Goal: Information Seeking & Learning: Find contact information

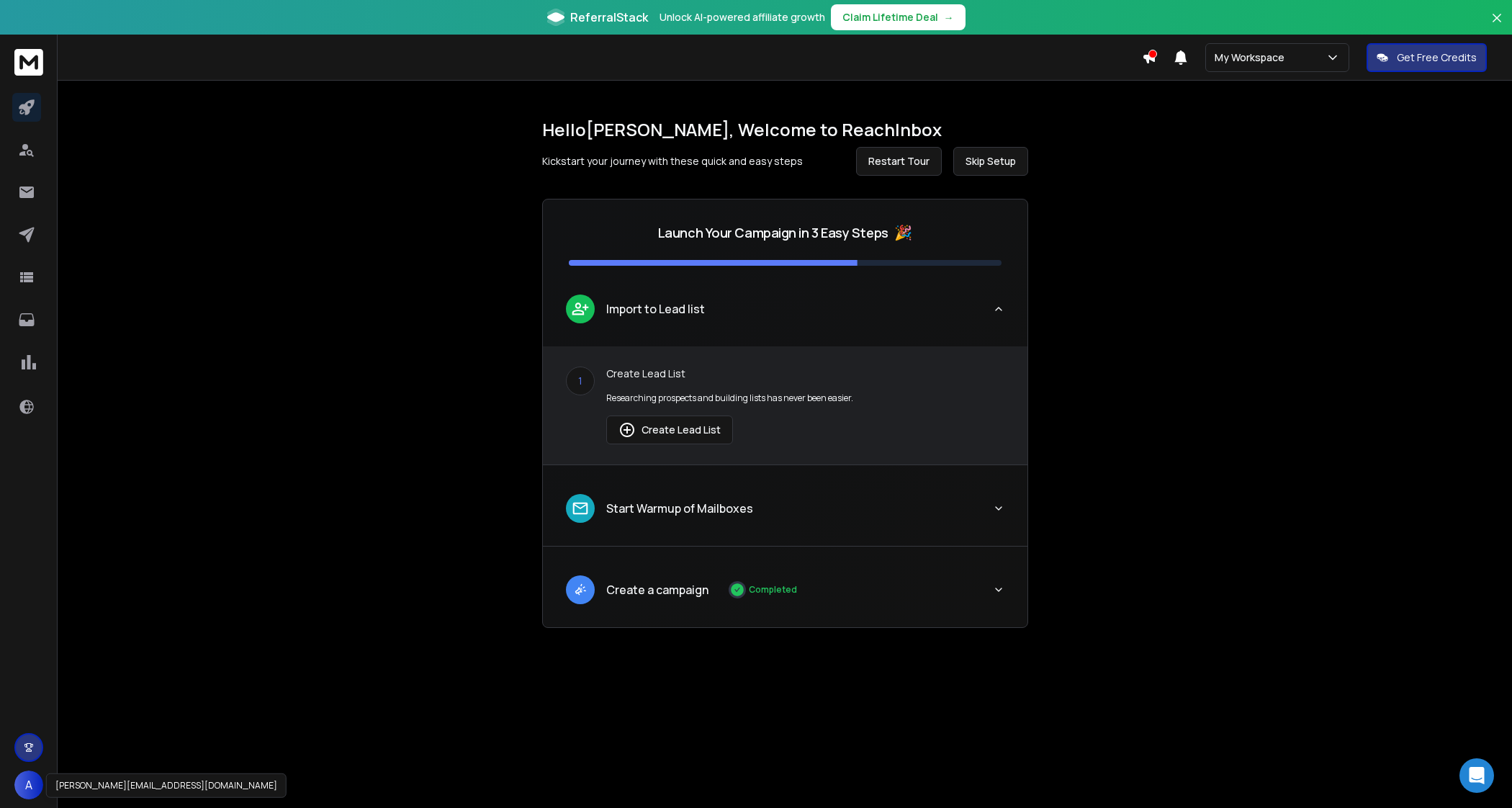
click at [26, 785] on span "A" at bounding box center [28, 785] width 29 height 29
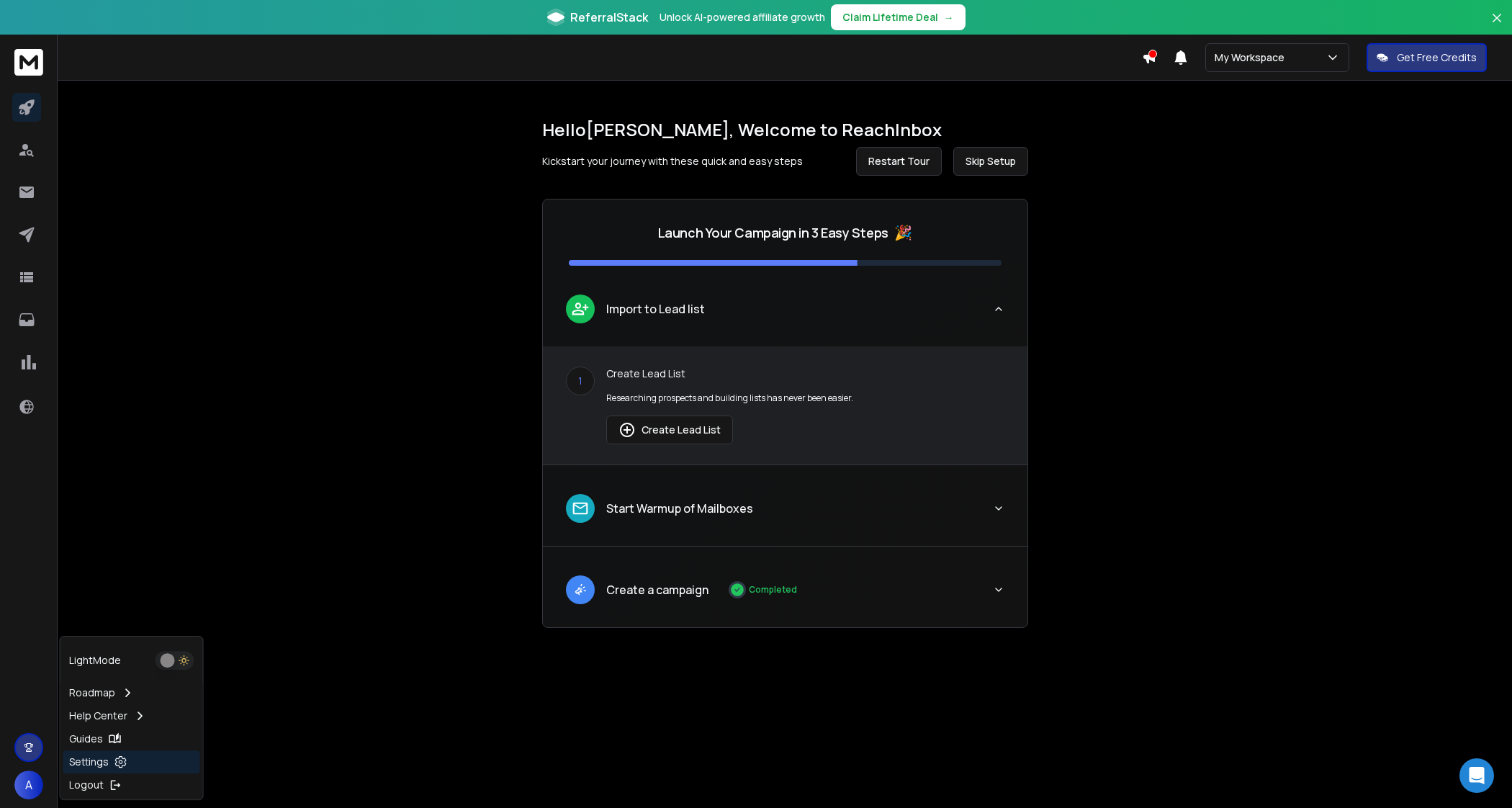
click at [94, 760] on p "Settings" at bounding box center [88, 762] width 40 height 14
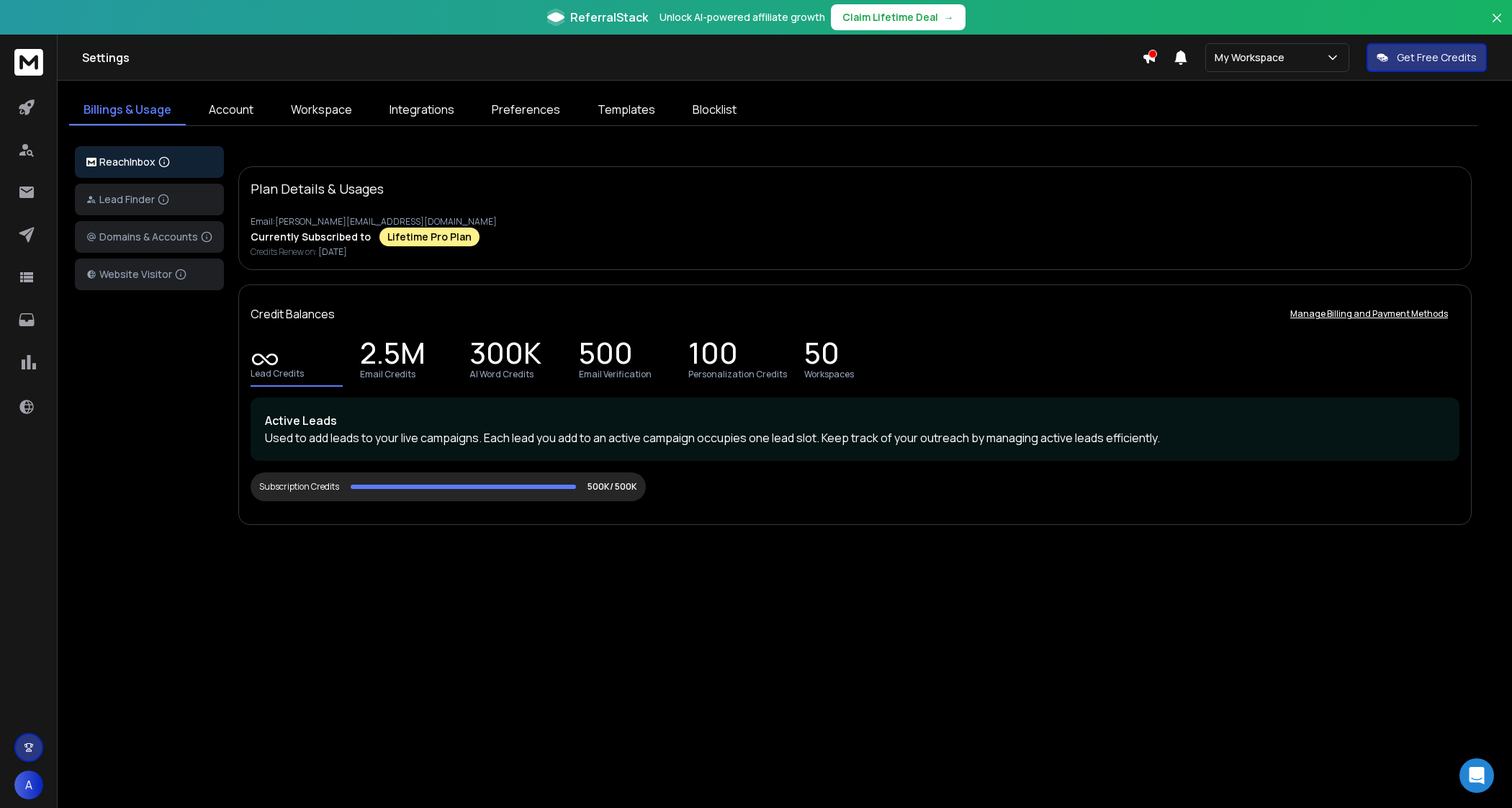
click at [323, 106] on link "Workspace" at bounding box center [321, 110] width 90 height 30
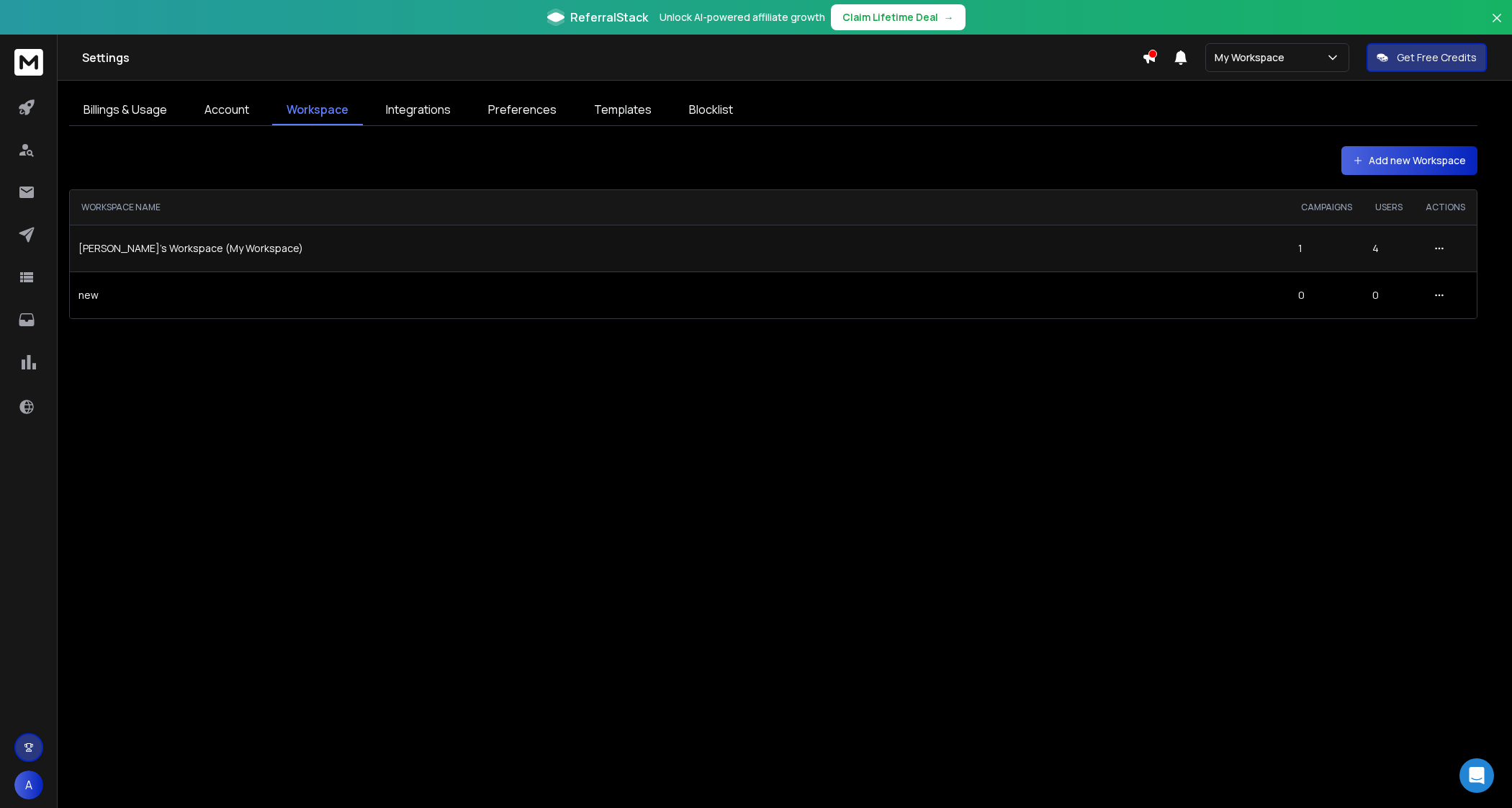
click at [797, 248] on td "[PERSON_NAME]'s Workspace (My Workspace)" at bounding box center [679, 248] width 1220 height 47
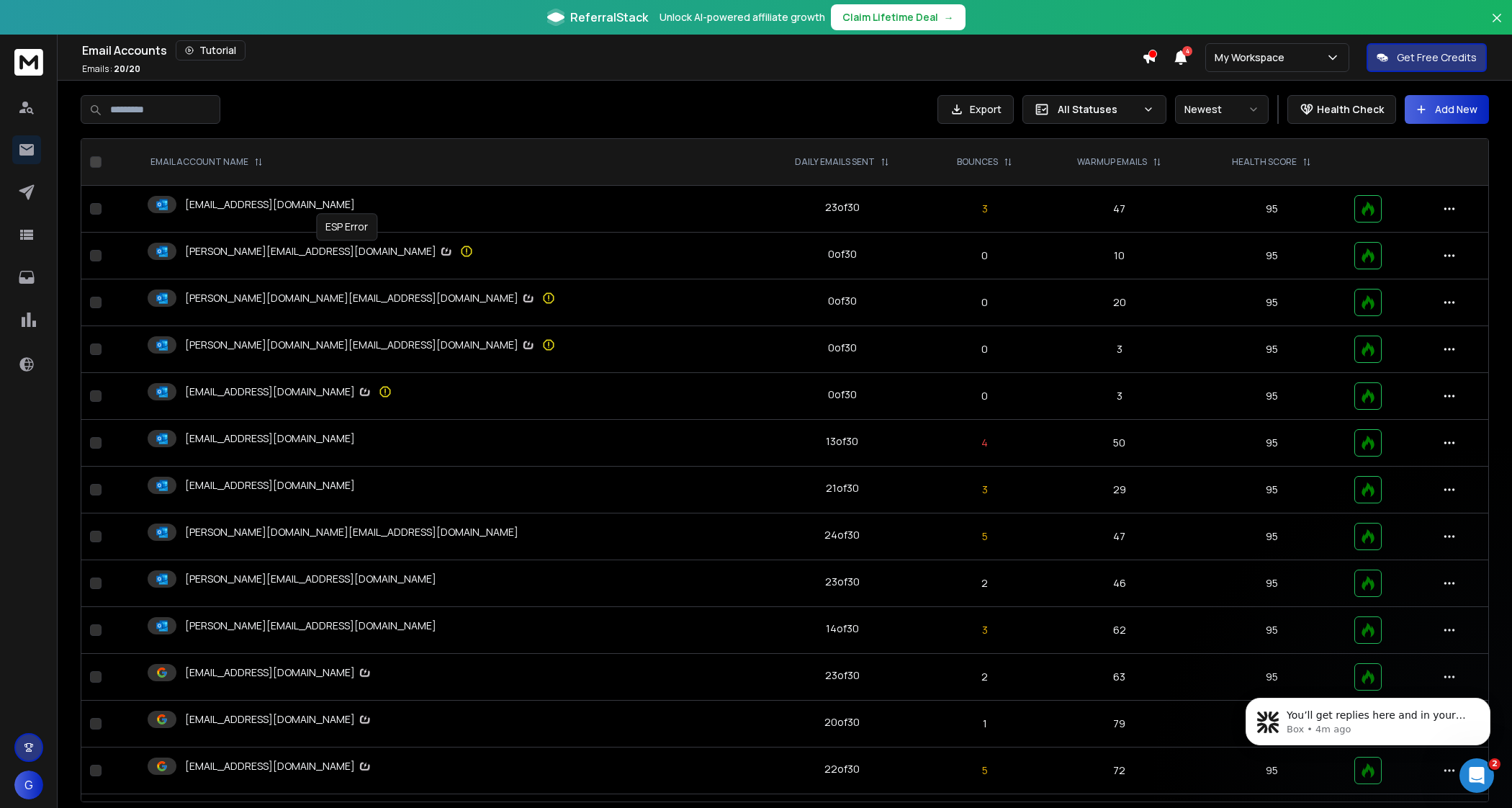
click at [460, 246] on icon at bounding box center [467, 251] width 14 height 14
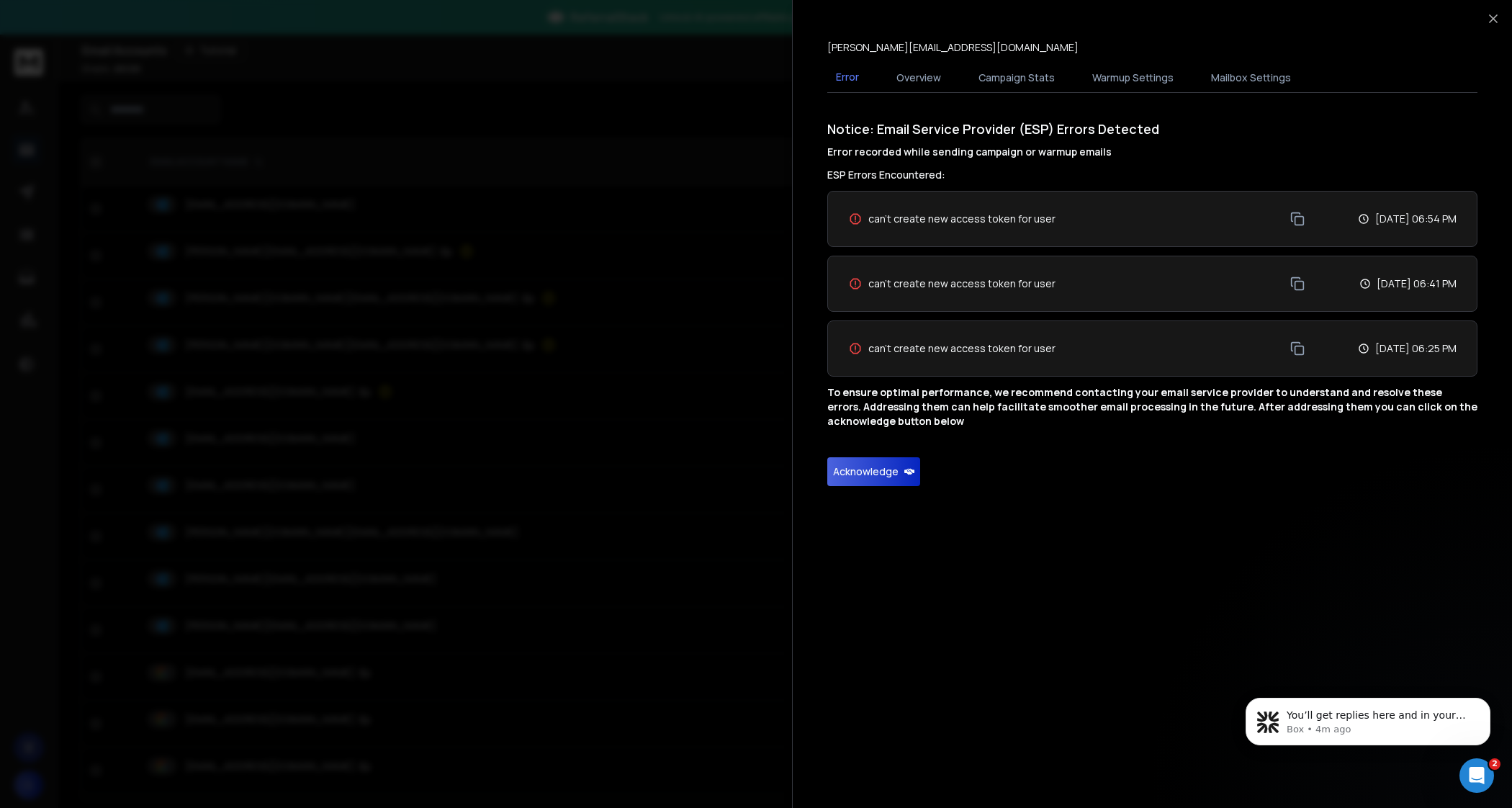
click at [446, 272] on div at bounding box center [756, 404] width 1512 height 808
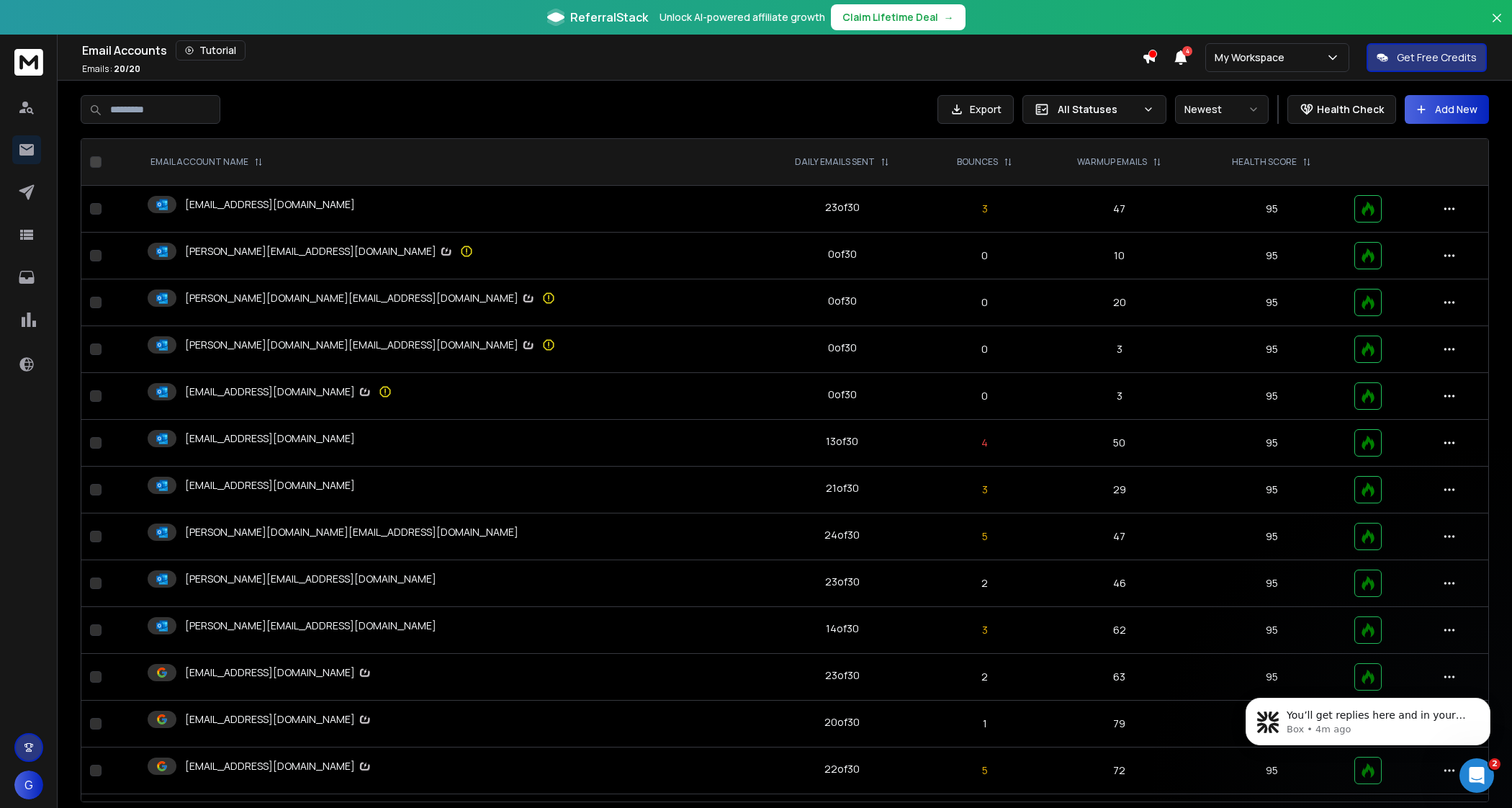
click at [232, 244] on p "hernan@hhssupplynow.com" at bounding box center [319, 251] width 269 height 15
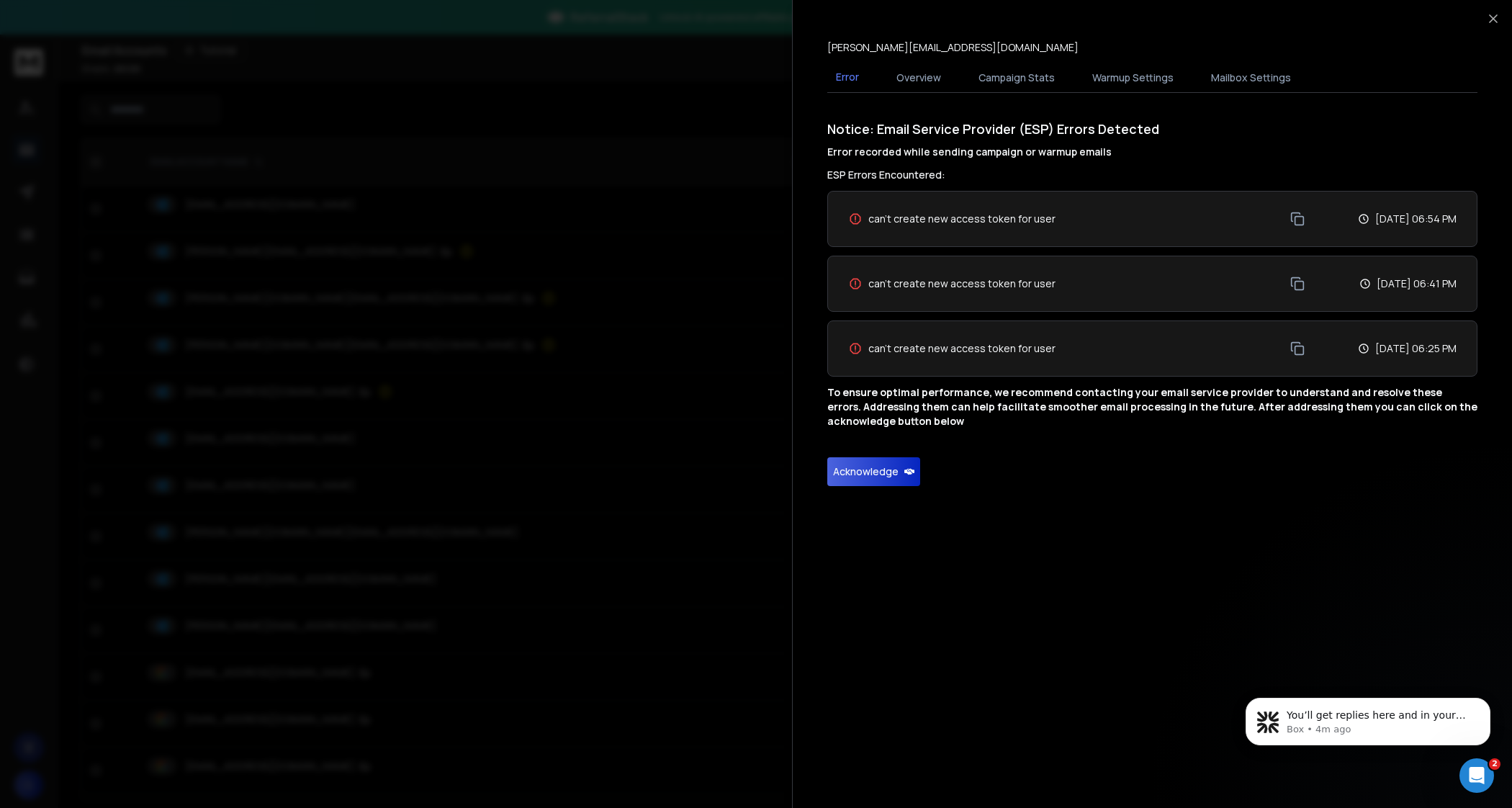
click at [861, 42] on p "hernan@hhssupplynow.com" at bounding box center [953, 48] width 251 height 14
copy p "hernan@hhssupplynow.com"
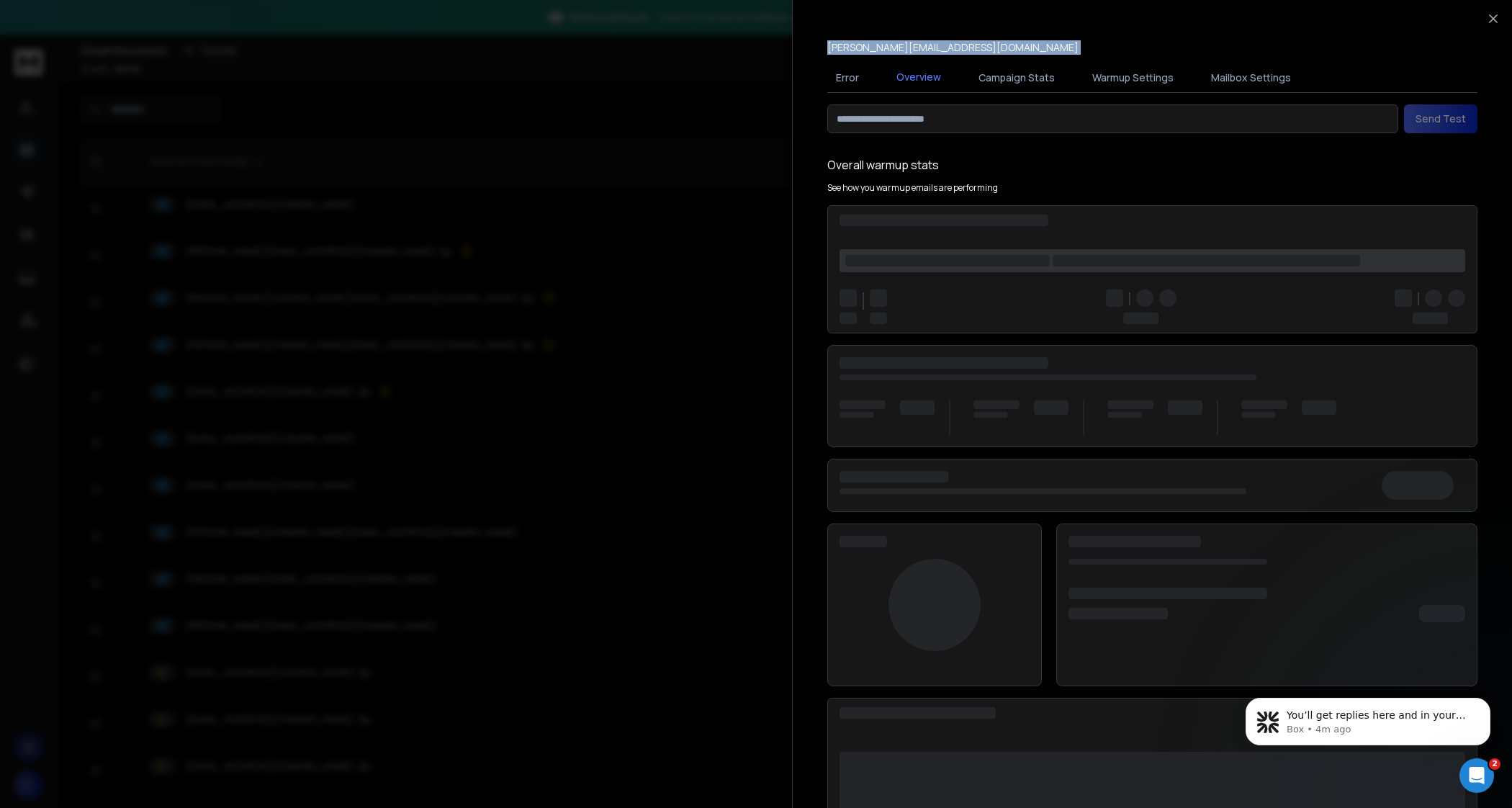
click at [684, 121] on div at bounding box center [756, 404] width 1512 height 808
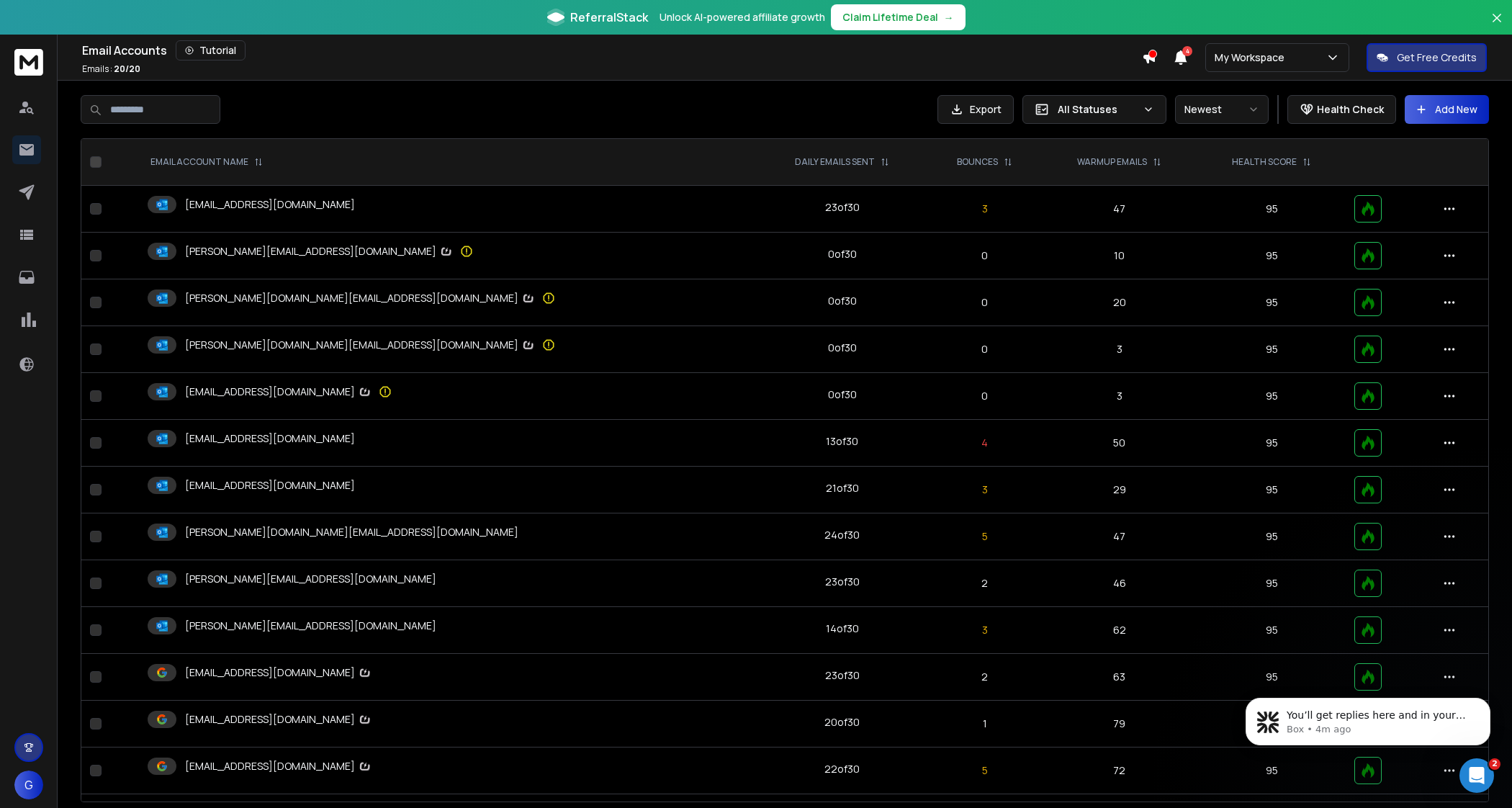
click at [298, 292] on p "hernan.cl@govsupplyhub.com" at bounding box center [360, 298] width 350 height 15
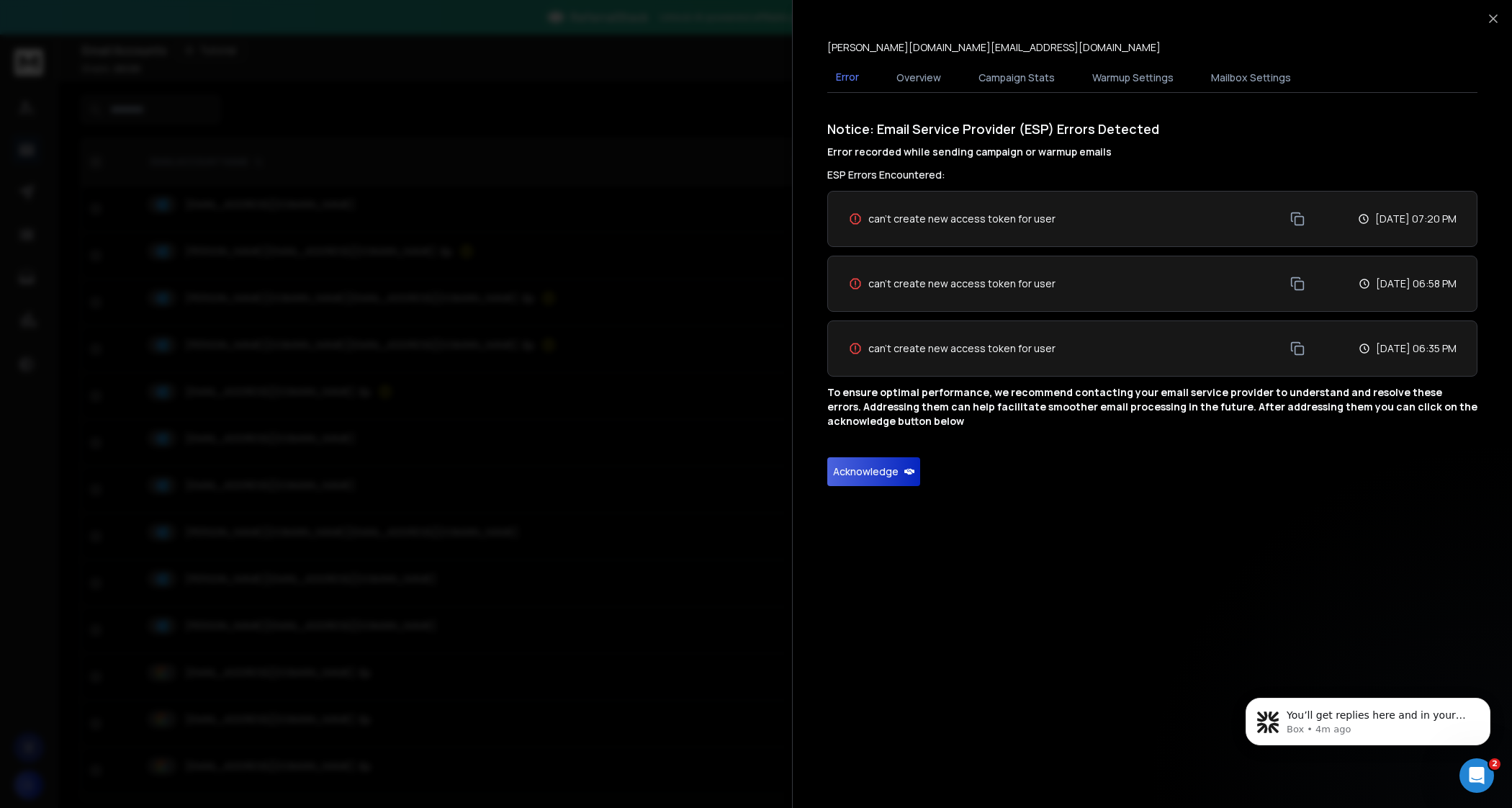
click at [901, 46] on p "hernan.cl@govsupplyhub.com" at bounding box center [994, 48] width 334 height 14
copy p "hernan.cl@govsupplyhub.com"
click at [608, 328] on div at bounding box center [756, 404] width 1512 height 808
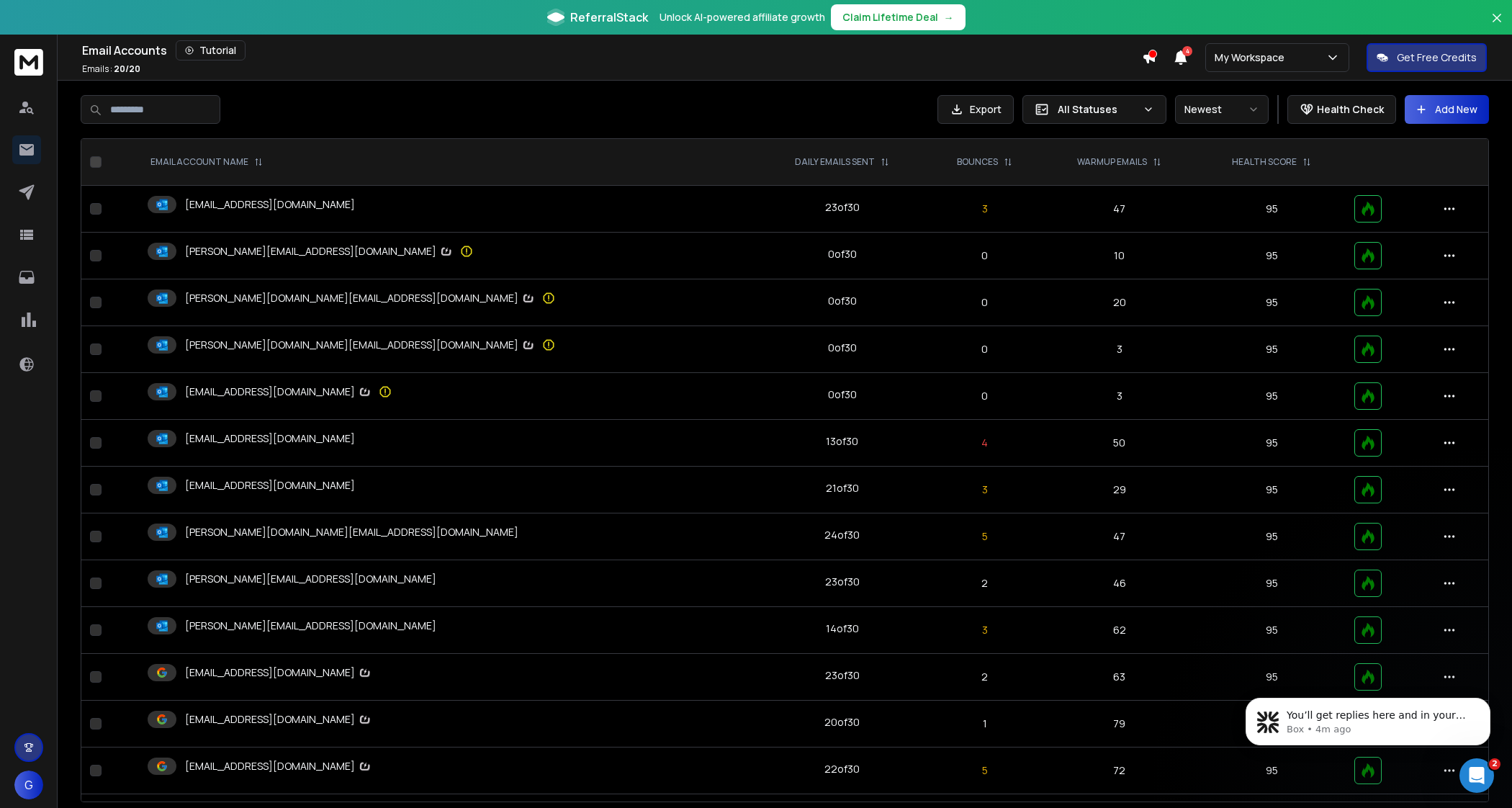
click at [240, 345] on p "hernan.cl@gtfeddepot.com" at bounding box center [360, 345] width 350 height 15
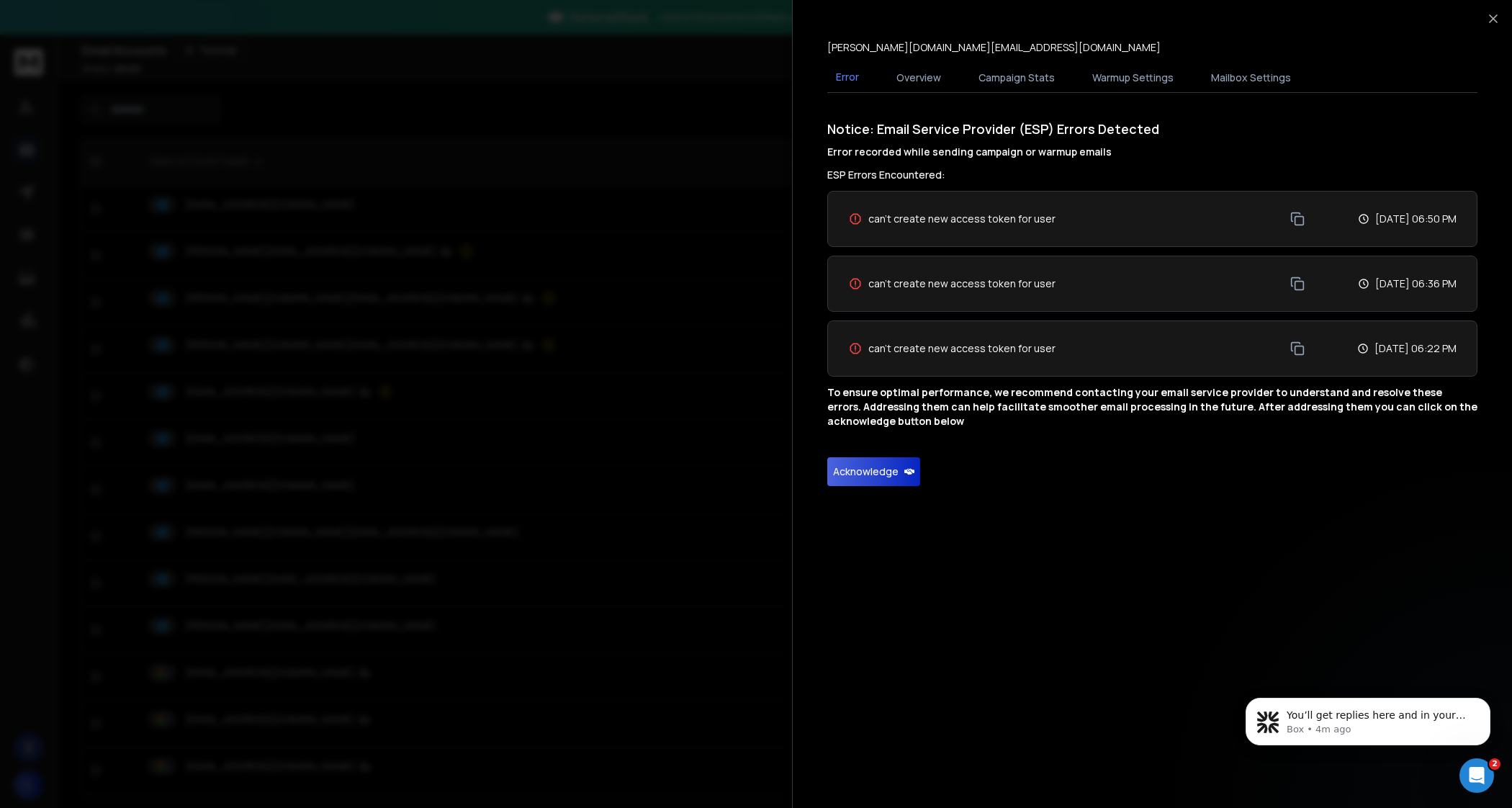
click at [908, 41] on p "hernan.cl@gtfeddepot.com" at bounding box center [994, 48] width 334 height 14
copy p "hernan.cl@gtfeddepot.com"
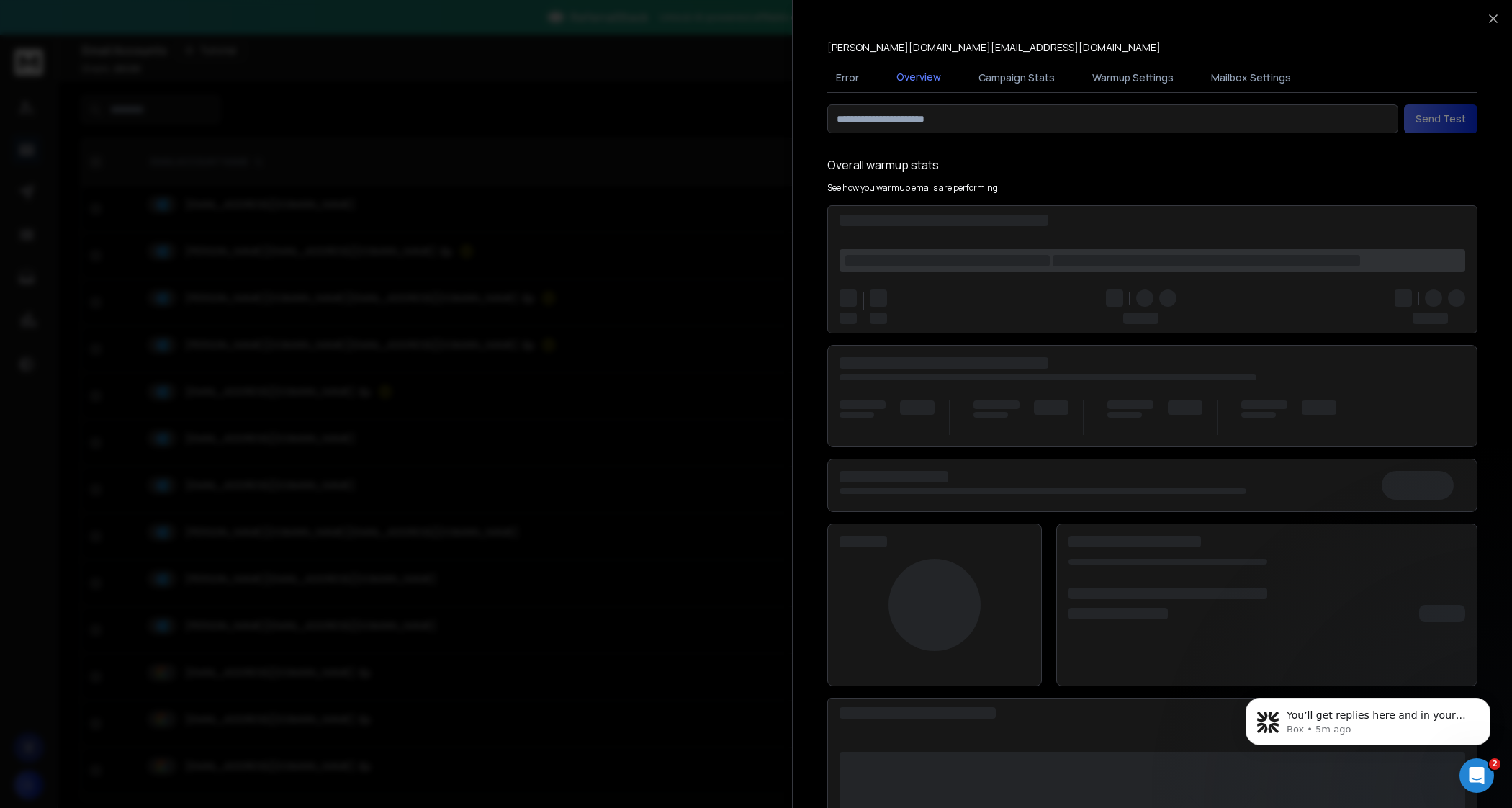
click at [604, 356] on div at bounding box center [756, 404] width 1512 height 808
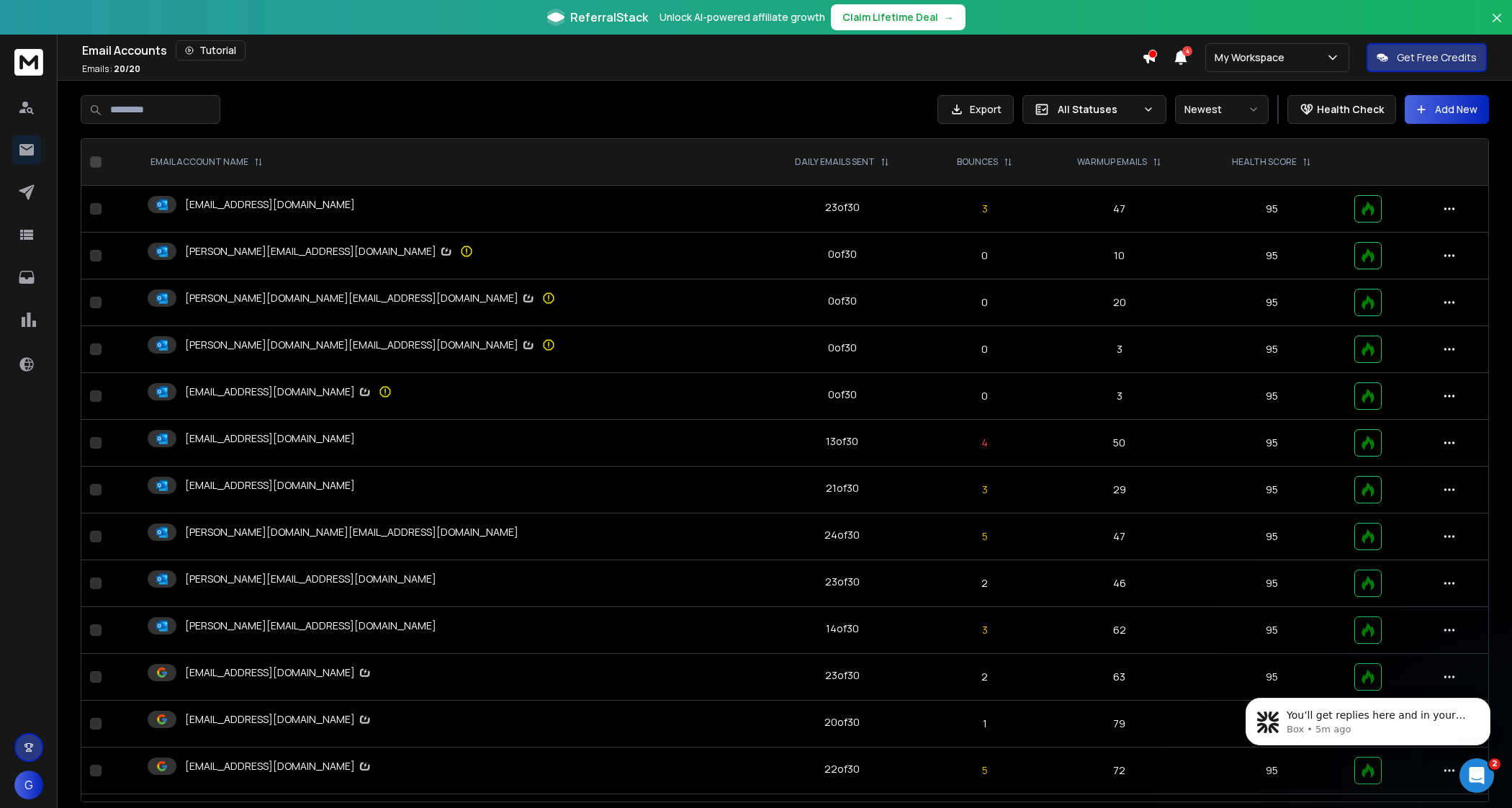
click at [306, 389] on p "hernanc@hhssupplieshub.com" at bounding box center [278, 392] width 188 height 15
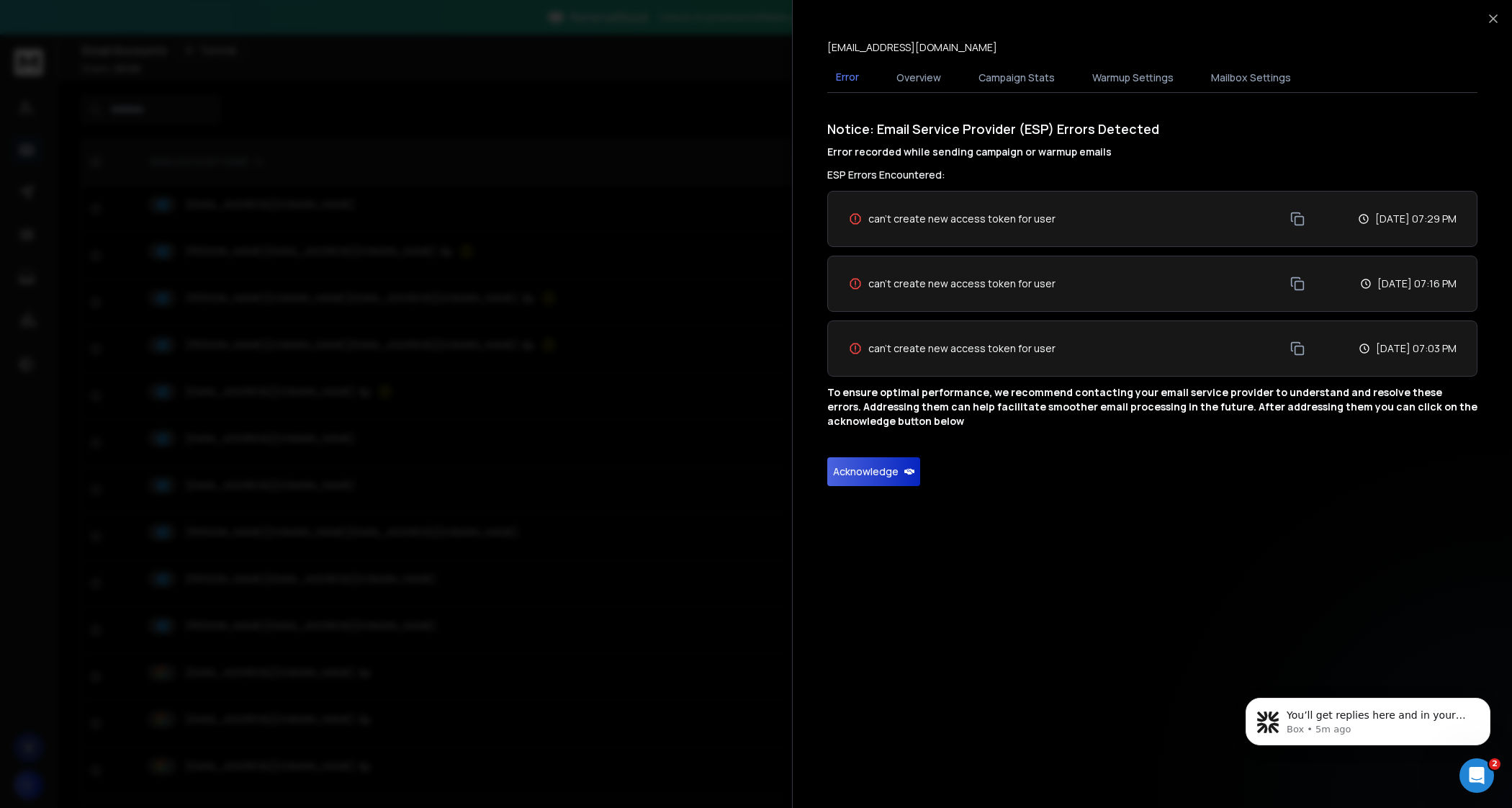
click at [859, 53] on p "hernanc@hhssupplieshub.com" at bounding box center [912, 48] width 170 height 14
copy p "hernanc@hhssupplieshub.com"
